Goal: Navigation & Orientation: Find specific page/section

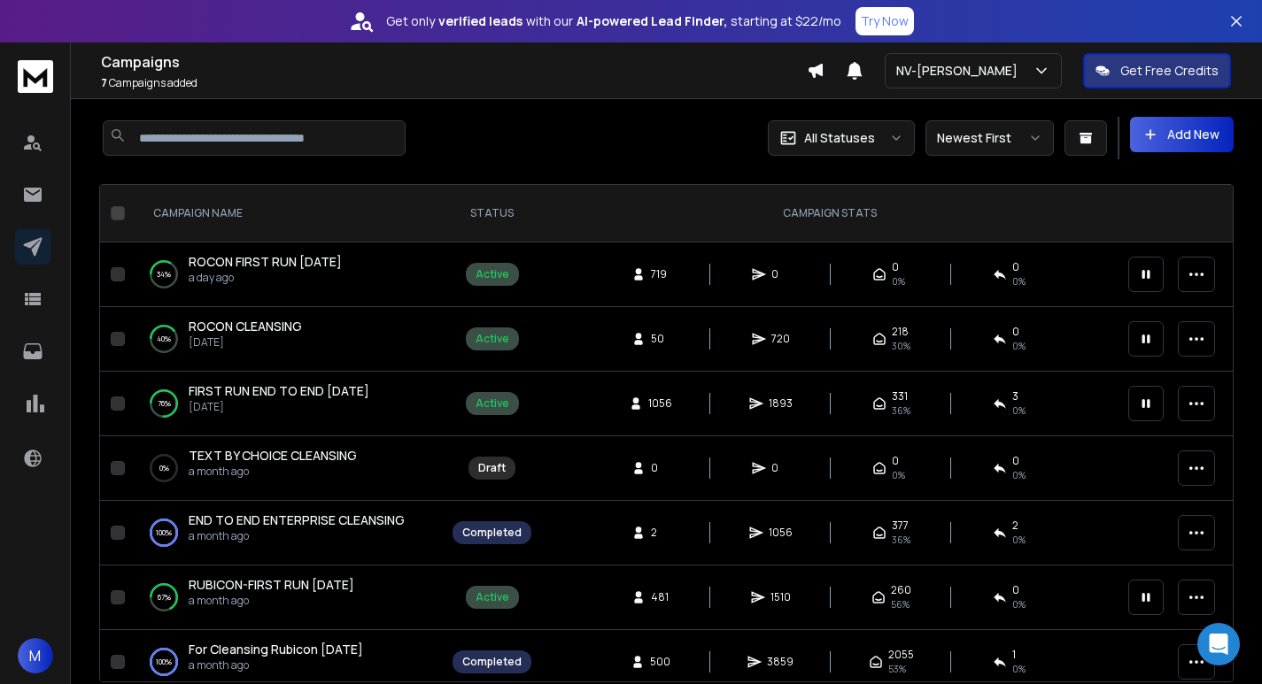
click at [22, 89] on img at bounding box center [35, 76] width 35 height 33
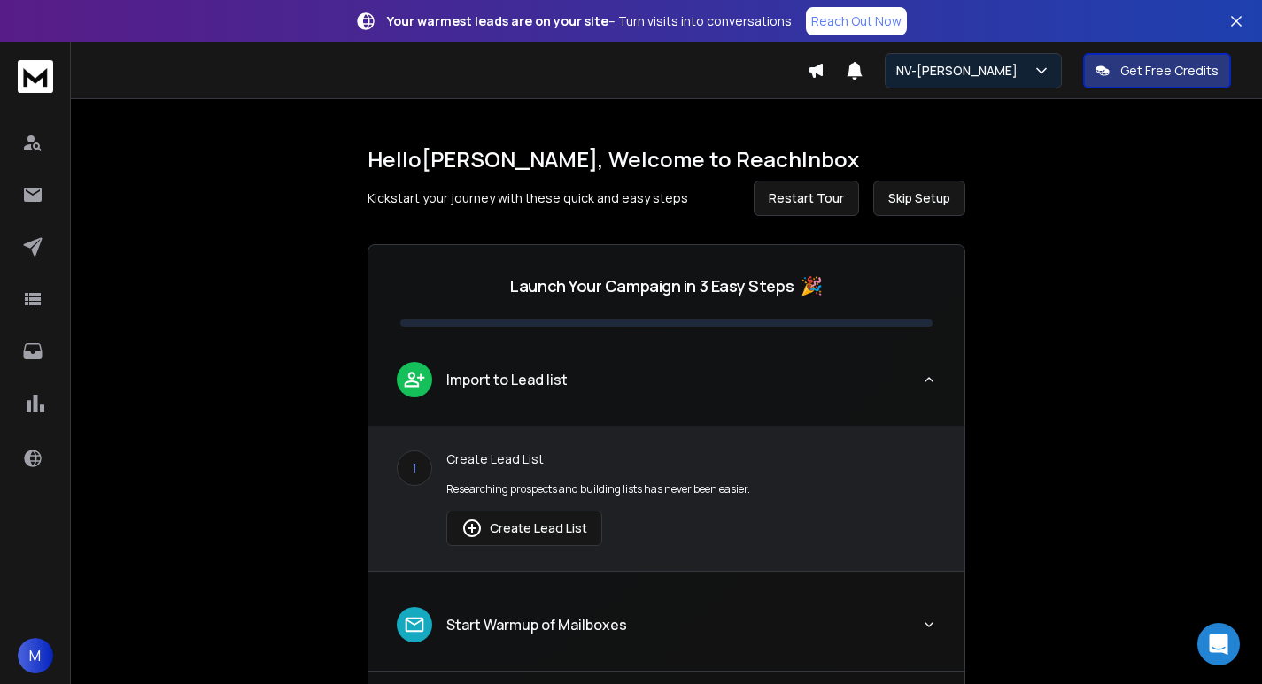
click at [970, 66] on div "NV-[PERSON_NAME]" at bounding box center [973, 71] width 154 height 18
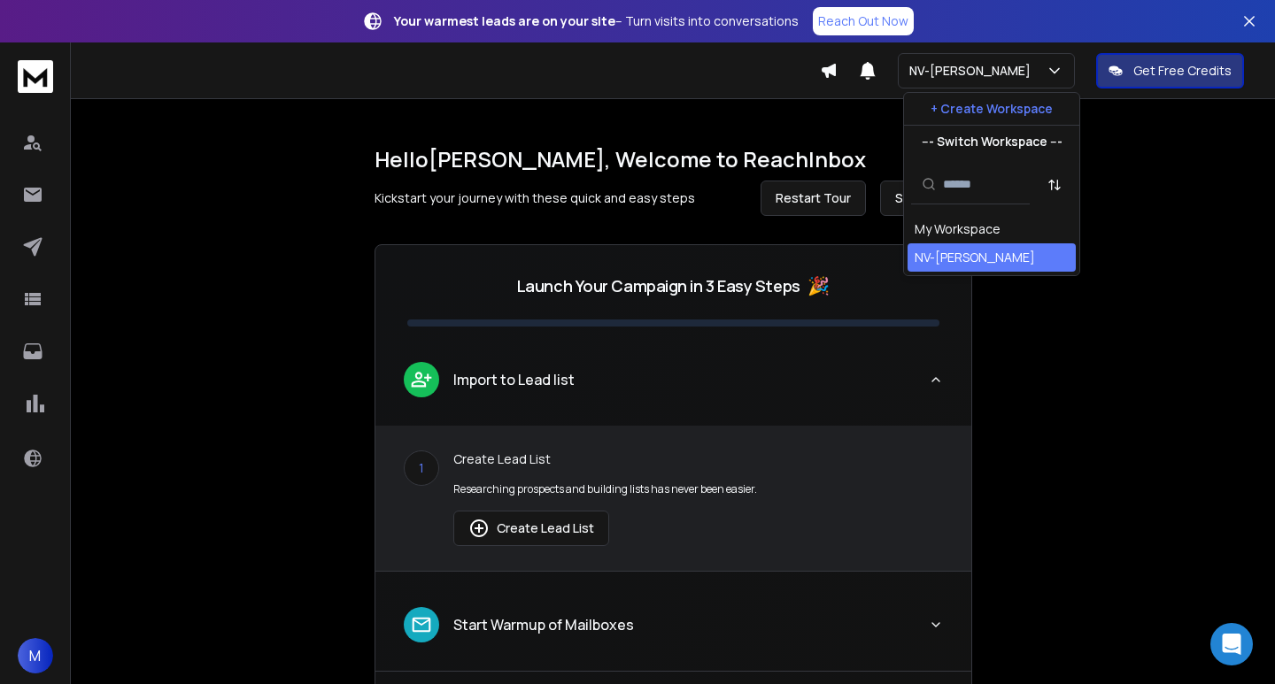
click at [943, 259] on div "NV-[PERSON_NAME]" at bounding box center [975, 258] width 120 height 18
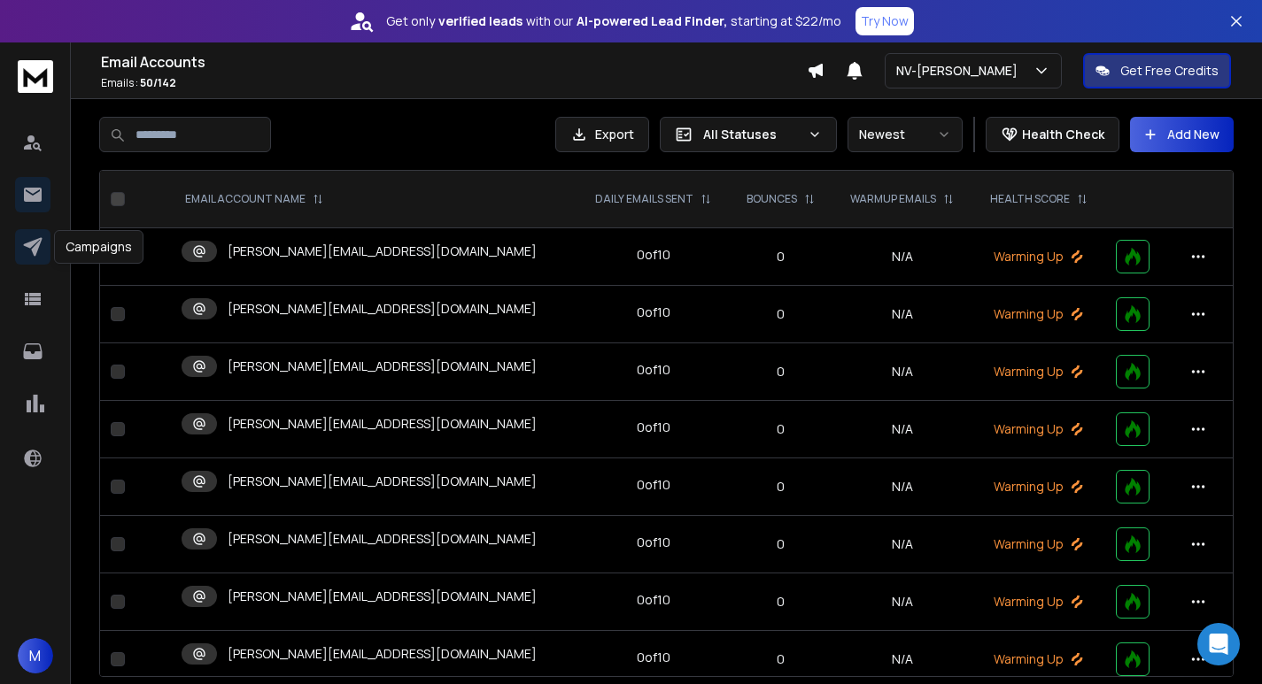
click at [37, 243] on icon at bounding box center [32, 246] width 19 height 19
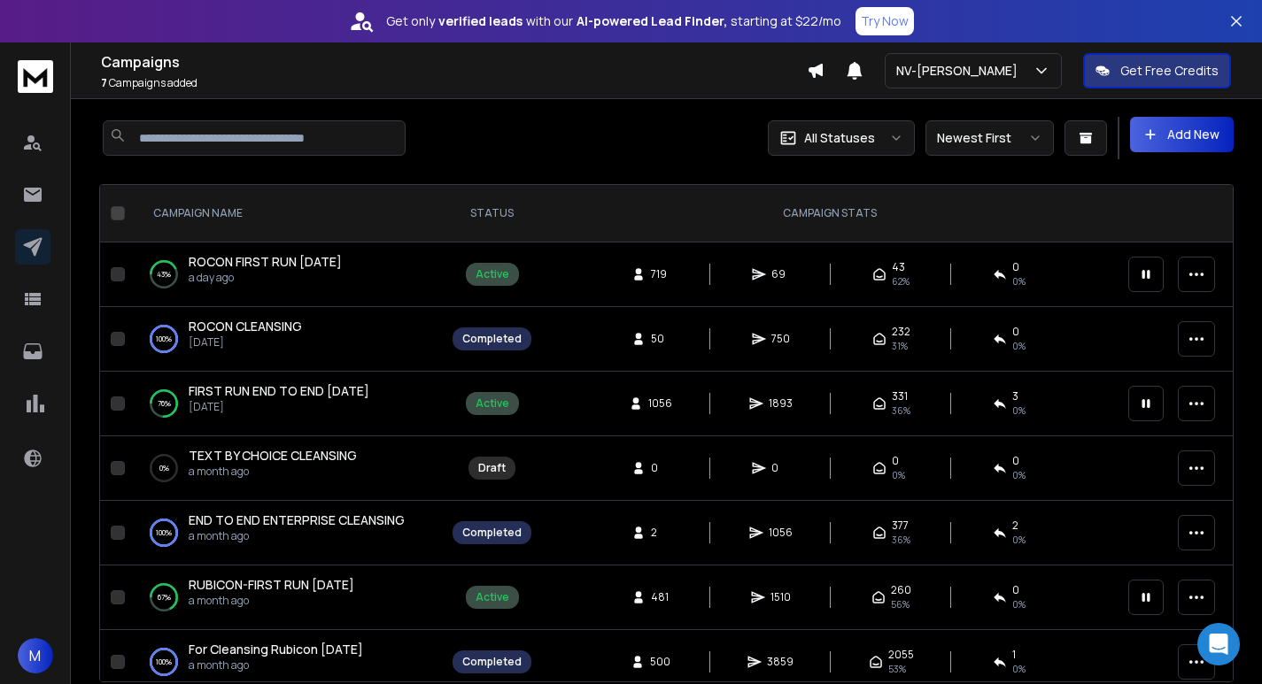
scroll to position [27, 0]
